Goal: Task Accomplishment & Management: Use online tool/utility

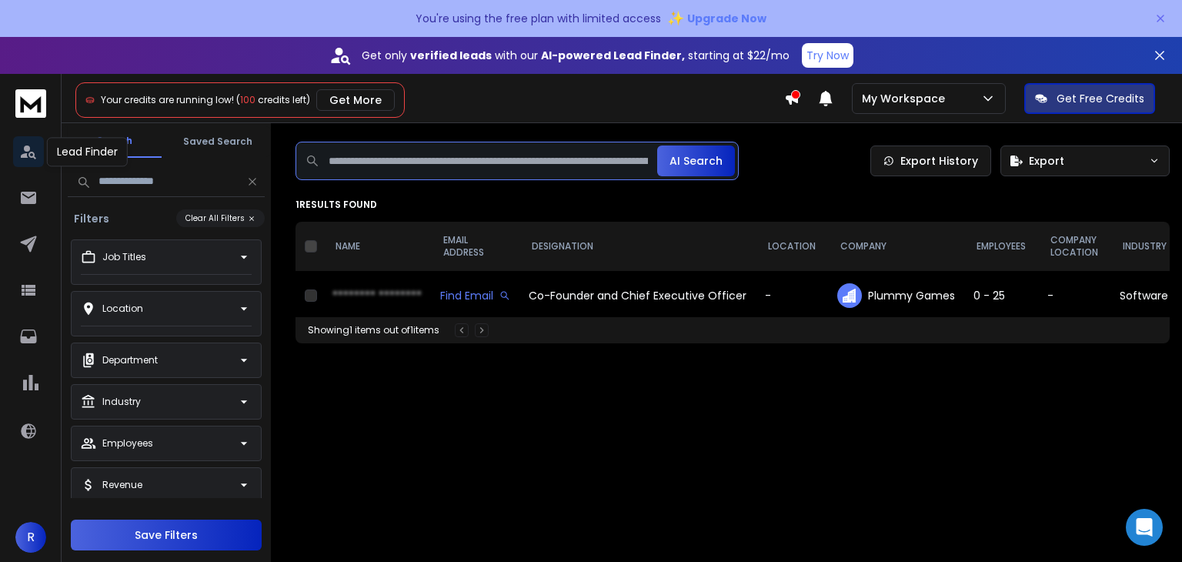
click at [26, 155] on icon at bounding box center [28, 156] width 15 height 8
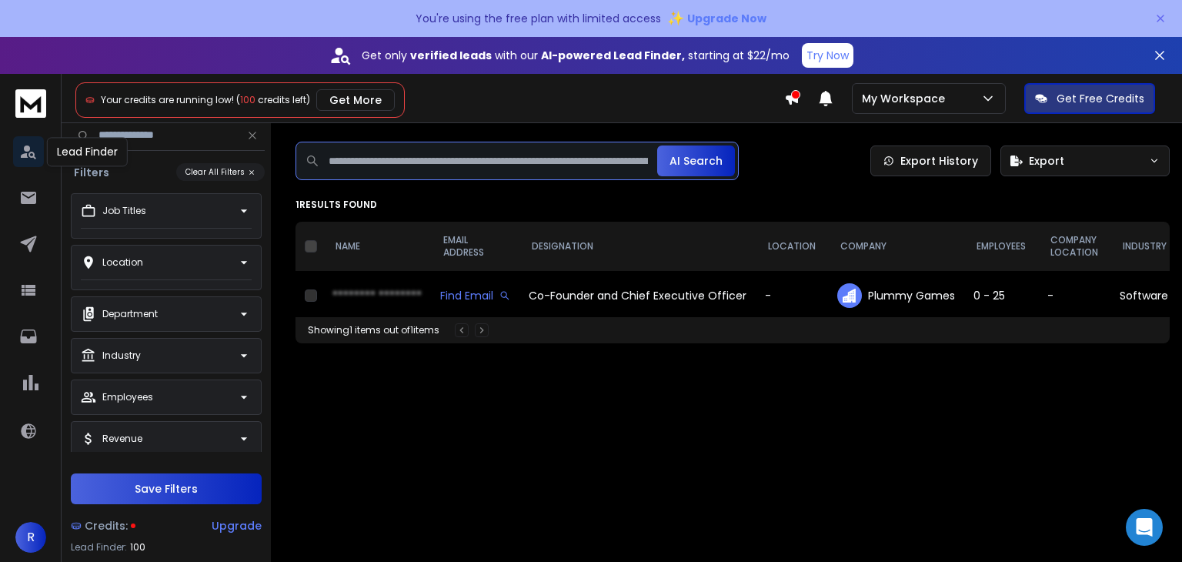
click at [31, 149] on icon at bounding box center [28, 151] width 18 height 18
click at [29, 153] on icon at bounding box center [28, 156] width 15 height 8
click at [28, 153] on icon at bounding box center [28, 156] width 15 height 8
click at [359, 155] on textarea at bounding box center [488, 160] width 319 height 31
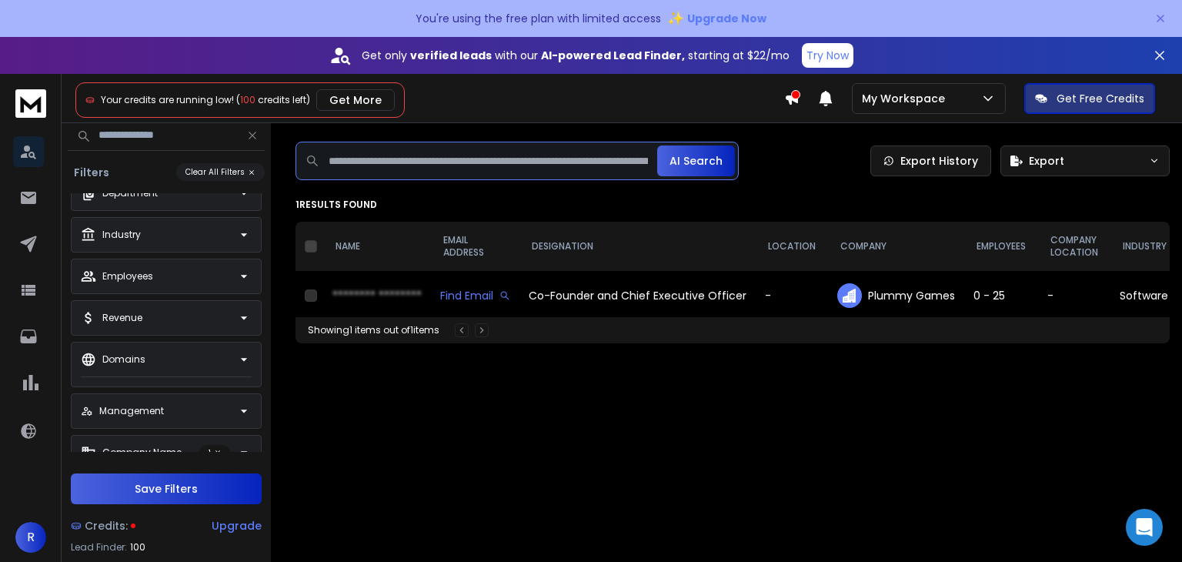
click at [567, 160] on textarea at bounding box center [488, 160] width 319 height 31
click at [631, 158] on textarea at bounding box center [488, 160] width 319 height 31
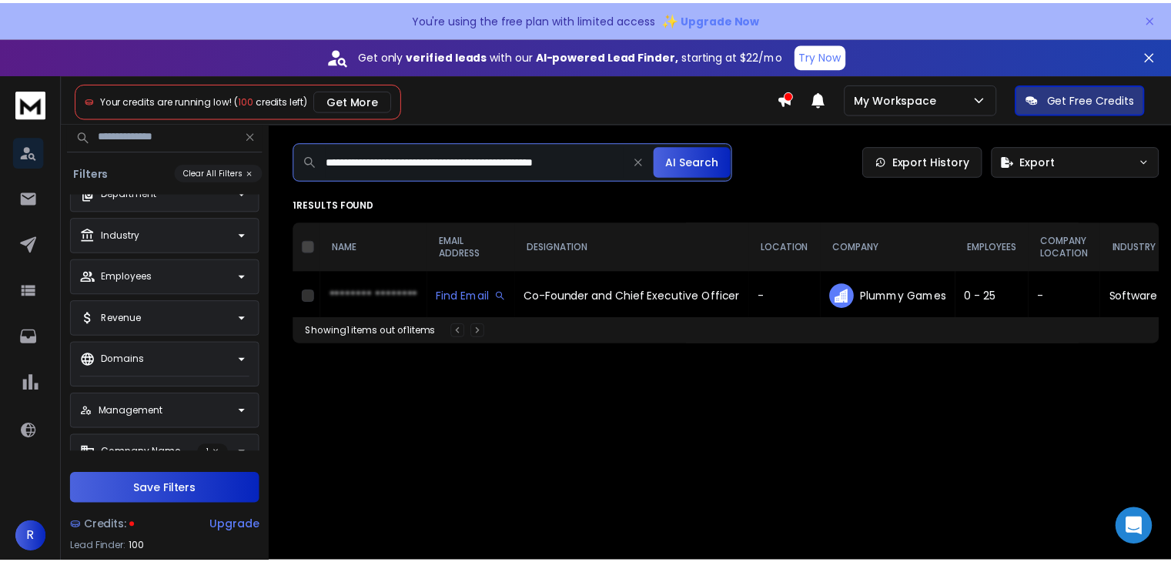
scroll to position [7, 0]
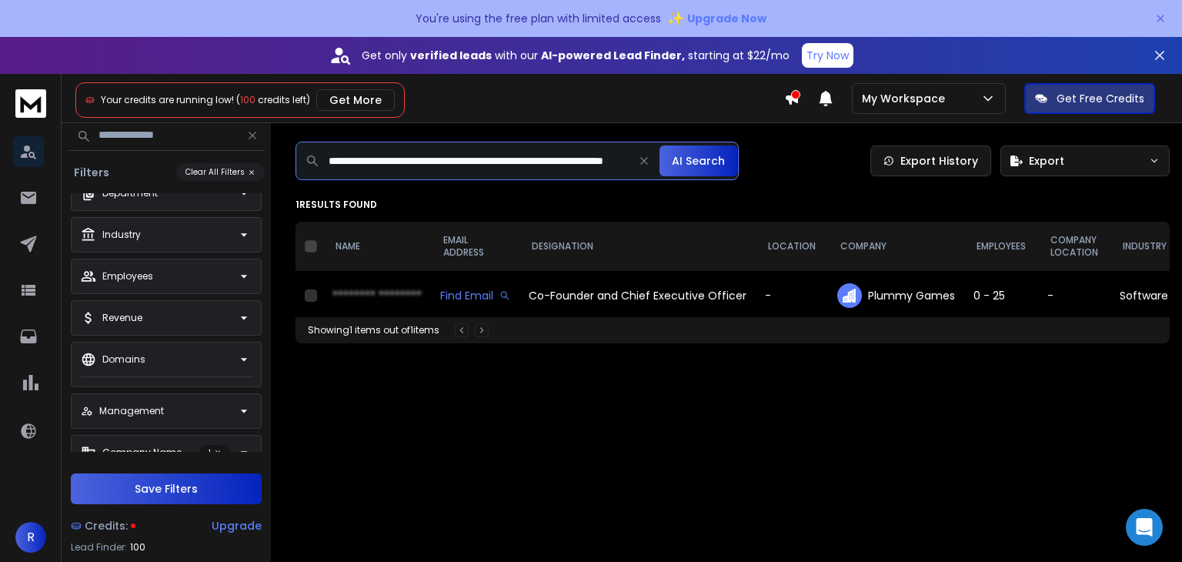
type textarea "**********"
click at [697, 161] on button "AI Search" at bounding box center [699, 160] width 78 height 31
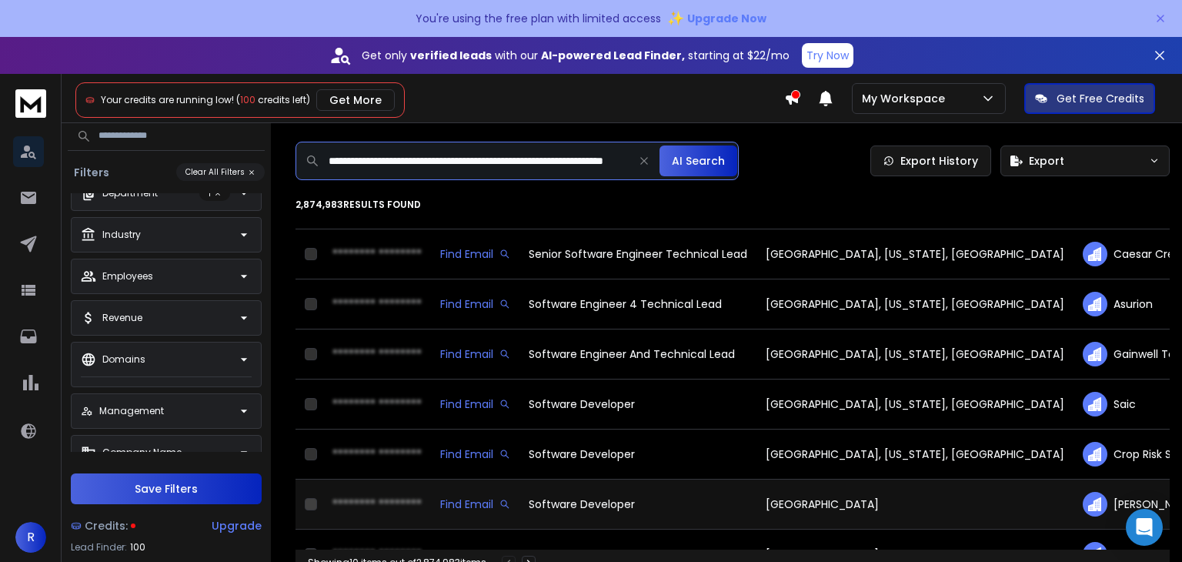
scroll to position [0, 0]
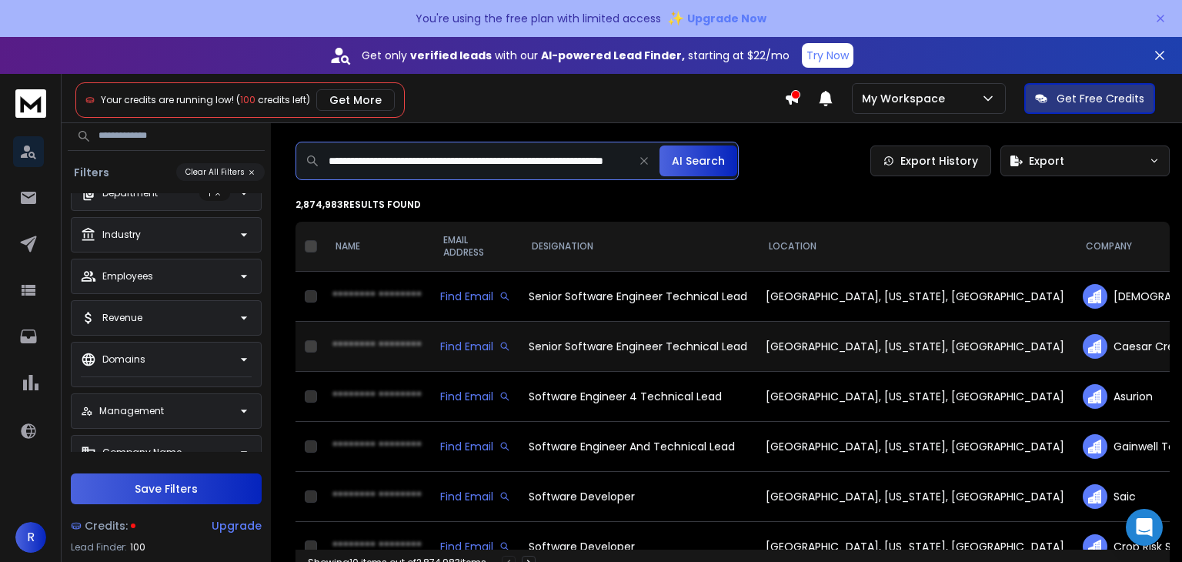
click at [379, 342] on span "******** ********" at bounding box center [377, 346] width 89 height 15
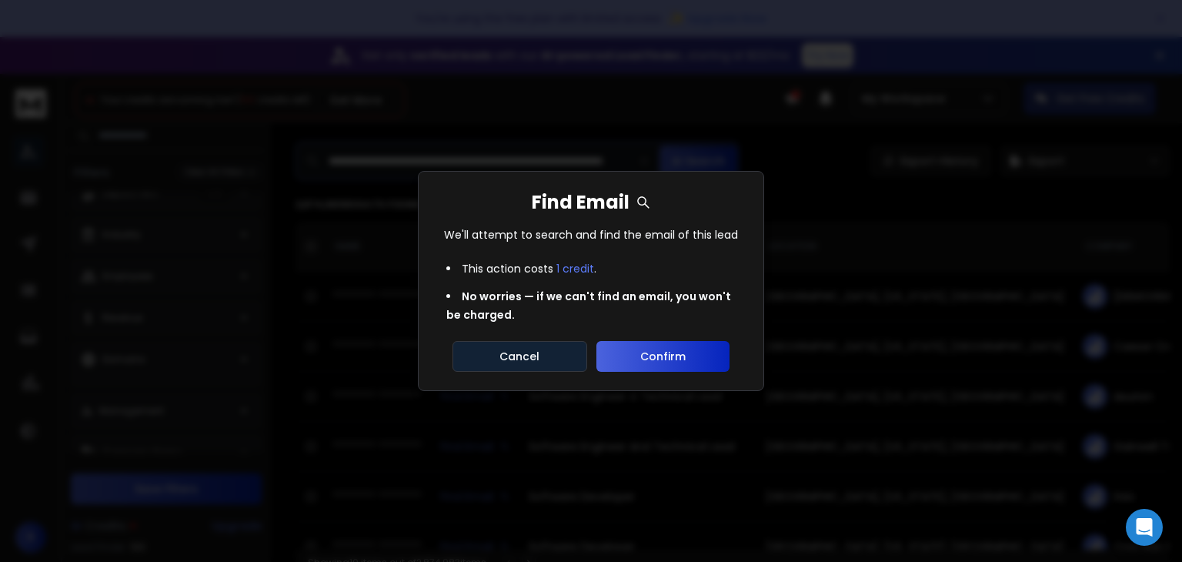
click at [527, 356] on button "Cancel" at bounding box center [520, 356] width 135 height 31
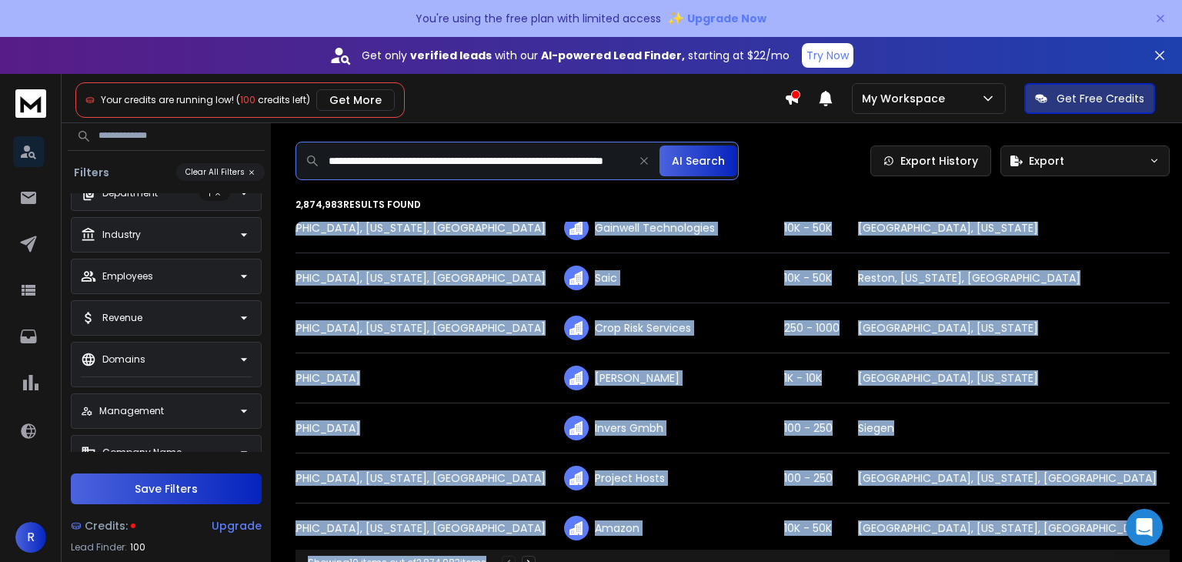
scroll to position [229, 531]
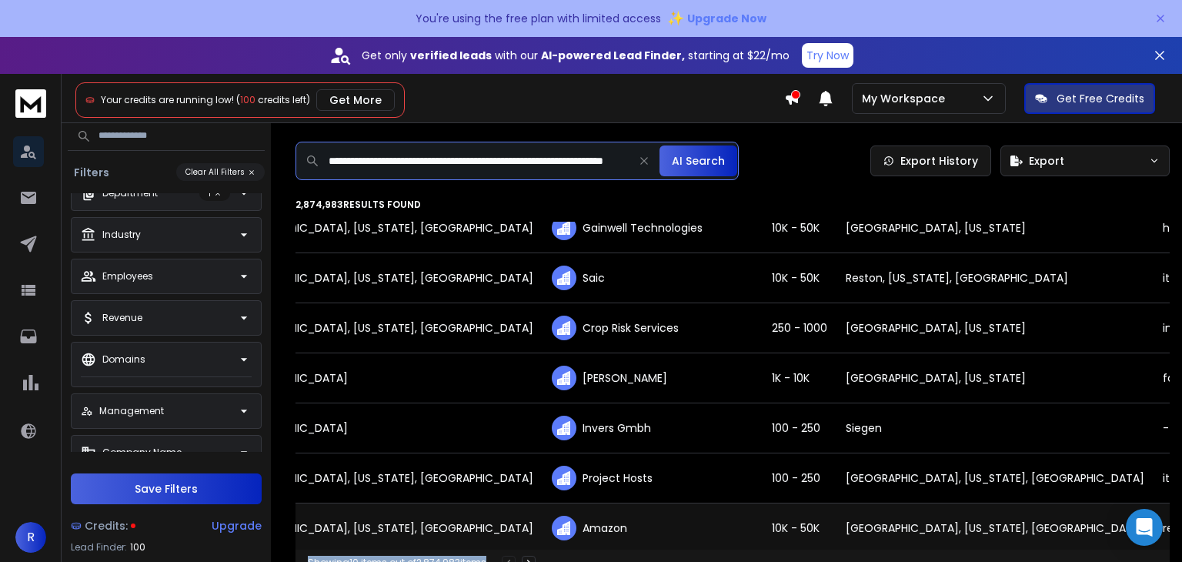
drag, startPoint x: 772, startPoint y: 549, endPoint x: 1036, endPoint y: 539, distance: 264.2
click at [1036, 539] on div "NAME EMAIL ADDRESS DESIGNATION LOCATION COMPANY EMPLOYEES COMPANY LOCATION INDU…" at bounding box center [733, 419] width 874 height 394
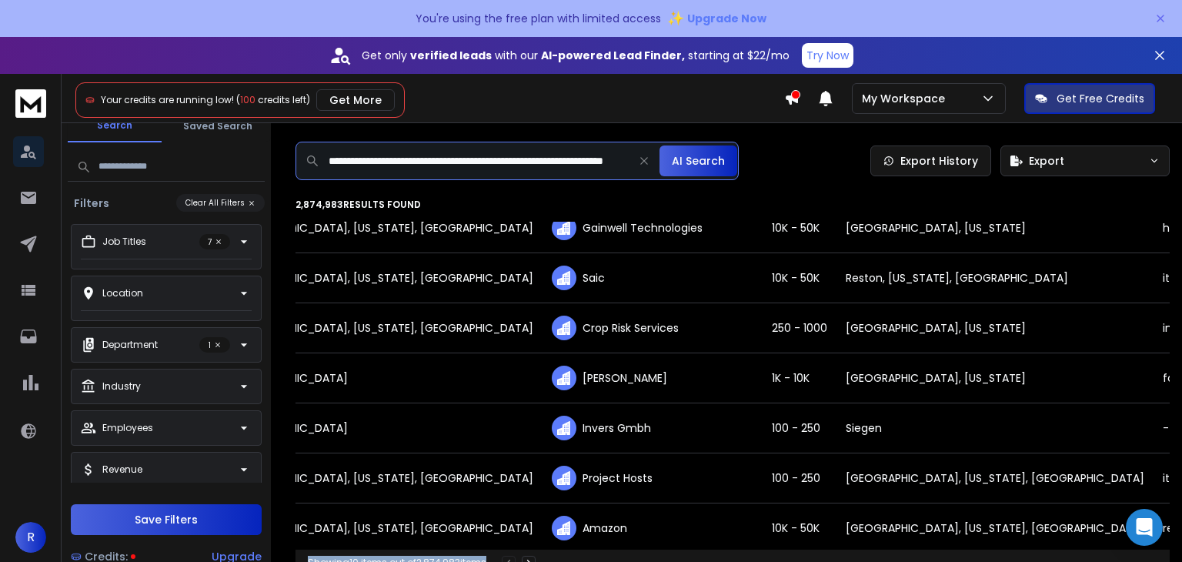
scroll to position [0, 0]
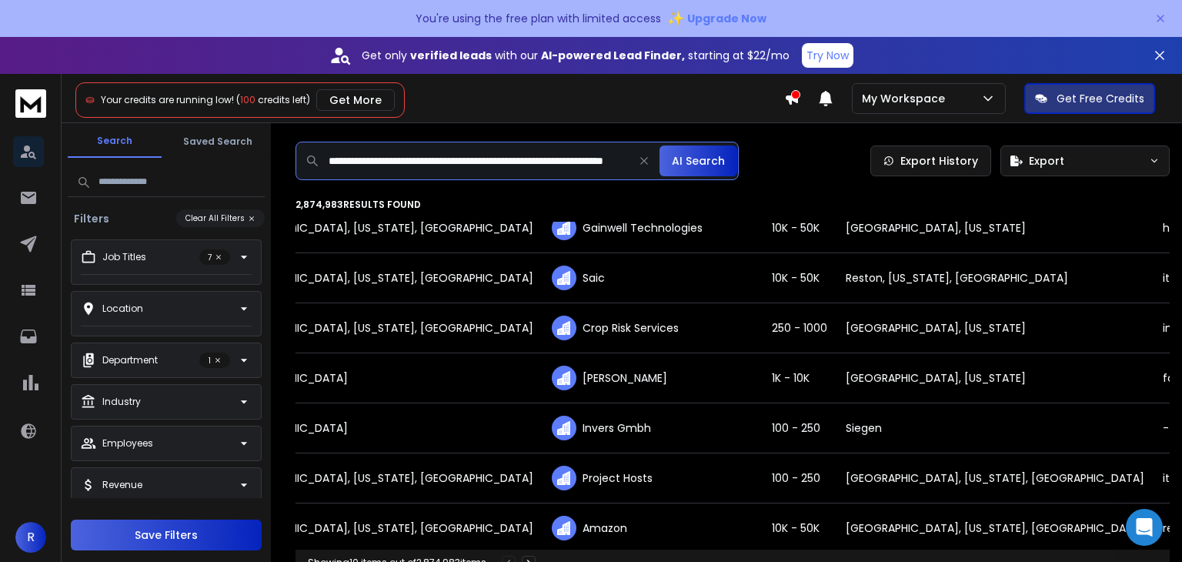
click at [164, 179] on input at bounding box center [166, 181] width 197 height 31
